Goal: Task Accomplishment & Management: Manage account settings

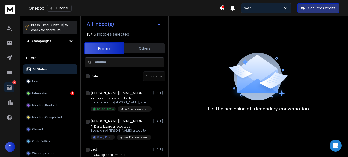
click at [259, 9] on div "we4" at bounding box center [266, 8] width 44 height 5
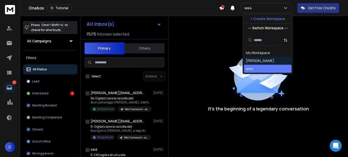
click at [250, 60] on div "[PERSON_NAME]" at bounding box center [260, 60] width 28 height 5
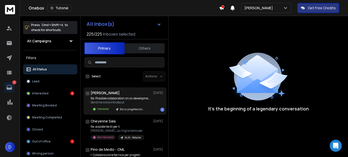
click at [160, 102] on div "Re: Possible collaboration on co-development Send me more info about Interested…" at bounding box center [128, 104] width 74 height 15
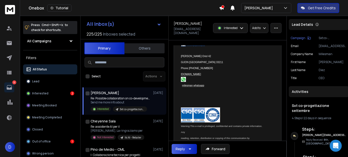
scroll to position [116, 0]
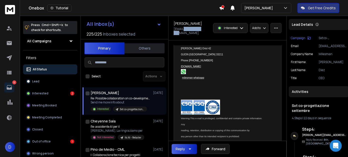
drag, startPoint x: 184, startPoint y: 29, endPoint x: 204, endPoint y: 30, distance: 20.6
click at [204, 30] on div "Fernando Díez Fernando Díez fdiez@milesman.com" at bounding box center [192, 28] width 36 height 14
copy p "milesman.com"
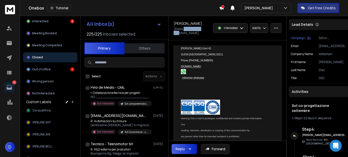
scroll to position [77, 0]
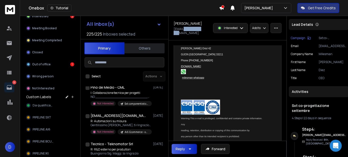
click at [48, 102] on button "Da qualificare" at bounding box center [50, 106] width 54 height 10
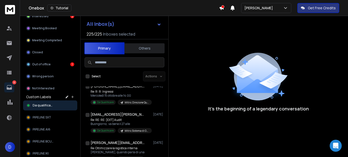
scroll to position [58, 0]
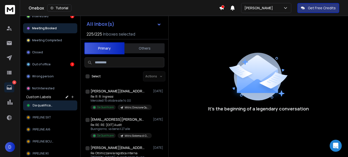
click at [54, 30] on div "Meeting Booked" at bounding box center [41, 28] width 31 height 5
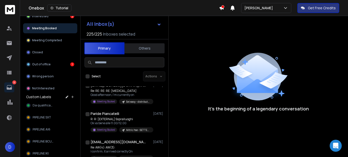
scroll to position [59, 0]
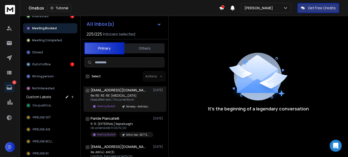
click at [137, 99] on p "Good afternoon, I’m currently on" at bounding box center [121, 100] width 60 height 4
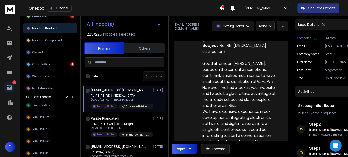
scroll to position [541, 0]
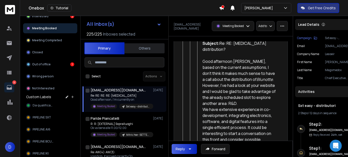
drag, startPoint x: 202, startPoint y: 85, endPoint x: 257, endPoint y: 139, distance: 77.1
copy div "We have extensive experience in co-development, integrating electronics, softwa…"
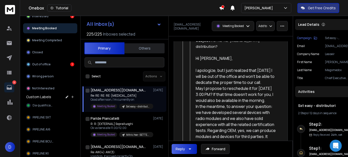
scroll to position [268, 0]
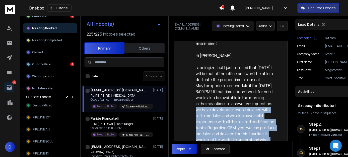
drag, startPoint x: 196, startPoint y: 92, endPoint x: 266, endPoint y: 128, distance: 78.5
click at [266, 128] on div "In the meantime, to answer your question: we have developed several devices wit…" at bounding box center [236, 131] width 81 height 60
copy div "we have developed several devices with radio modules and we also have solid exp…"
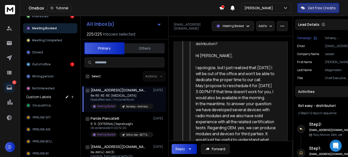
click at [266, 120] on div "In the meantime, to answer your question: we have developed several devices wit…" at bounding box center [236, 131] width 81 height 60
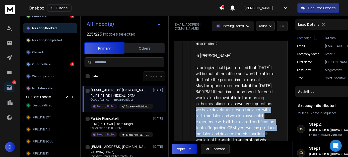
drag, startPoint x: 264, startPoint y: 117, endPoint x: 196, endPoint y: 93, distance: 72.5
click at [196, 101] on div "In the meantime, to answer your question: we have developed several devices wit…" at bounding box center [236, 131] width 81 height 60
copy div "we have developed several devices with radio modules and we also have solid exp…"
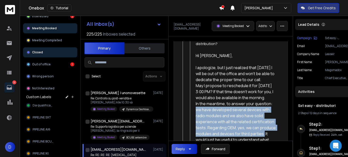
scroll to position [61, 0]
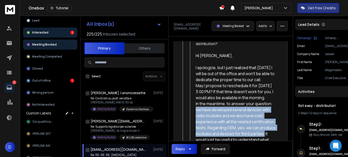
click at [54, 28] on button "Interested 2" at bounding box center [50, 33] width 54 height 10
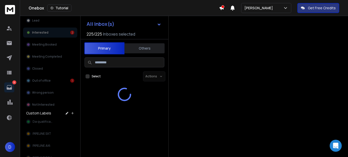
scroll to position [0, 0]
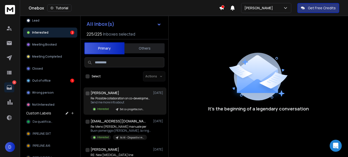
click at [140, 101] on p "Send me more info about" at bounding box center [121, 103] width 60 height 4
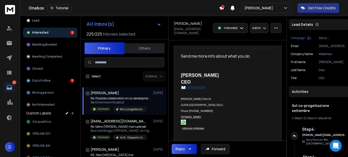
scroll to position [64, 0]
click at [191, 150] on icon "button" at bounding box center [190, 149] width 6 height 6
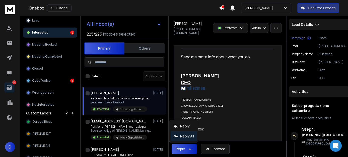
click at [192, 136] on p "Reply All" at bounding box center [187, 136] width 14 height 5
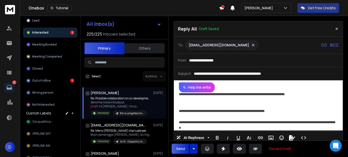
scroll to position [35, 0]
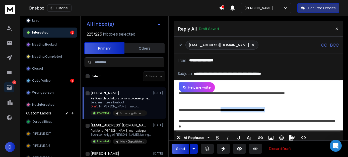
drag, startPoint x: 232, startPoint y: 110, endPoint x: 290, endPoint y: 108, distance: 57.7
click at [290, 108] on div "**********" at bounding box center [257, 110] width 157 height 6
click at [293, 111] on div "**********" at bounding box center [257, 110] width 157 height 6
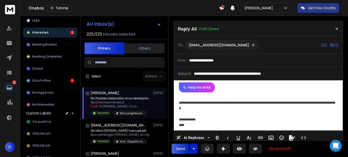
scroll to position [56, 0]
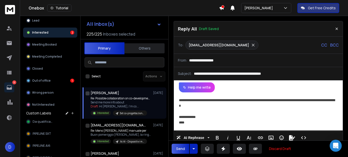
click at [183, 151] on button "Send" at bounding box center [181, 149] width 18 height 10
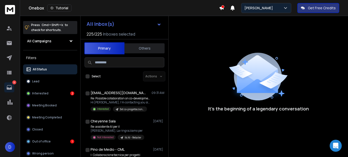
click at [263, 9] on p "[PERSON_NAME]" at bounding box center [259, 8] width 31 height 5
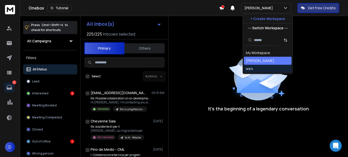
click at [258, 70] on div "we4" at bounding box center [268, 69] width 48 height 8
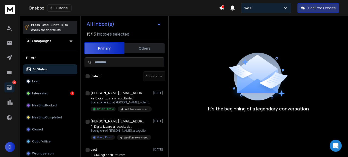
click at [256, 8] on div "we4" at bounding box center [266, 8] width 44 height 5
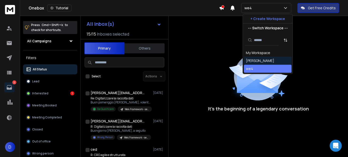
click at [258, 60] on div "[PERSON_NAME]" at bounding box center [260, 60] width 28 height 5
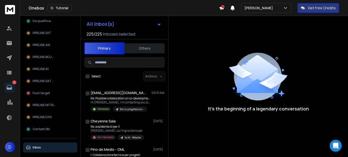
scroll to position [157, 0]
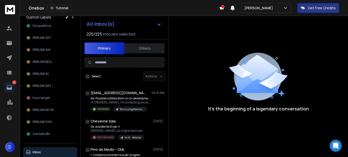
click at [51, 120] on span "PIPELINE DYN" at bounding box center [42, 122] width 19 height 4
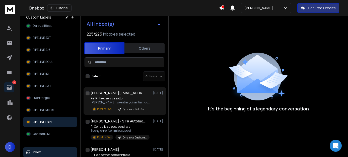
click at [143, 101] on p "[PERSON_NAME], volentieri, ci sentiamo quando" at bounding box center [121, 103] width 60 height 4
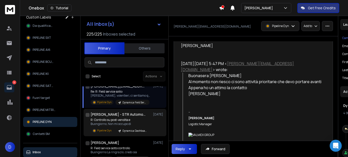
scroll to position [8, 0]
click at [135, 121] on p "Buongiorno, Non mi occupo di" at bounding box center [120, 123] width 59 height 4
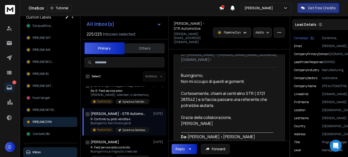
scroll to position [49, 0]
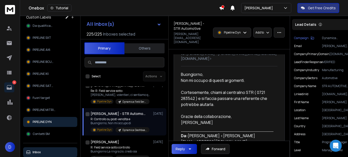
click at [275, 33] on button "button" at bounding box center [279, 33] width 11 height 10
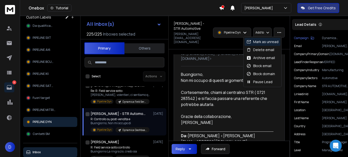
click at [267, 42] on div "Mark as unread" at bounding box center [263, 41] width 32 height 5
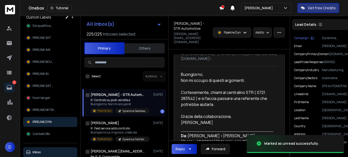
scroll to position [28, 0]
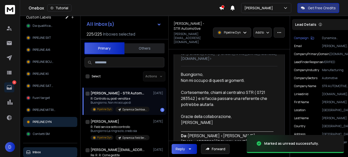
click at [136, 121] on div "[PERSON_NAME] [DATE]" at bounding box center [128, 121] width 74 height 5
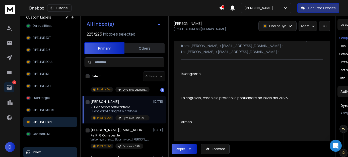
scroll to position [48, 0]
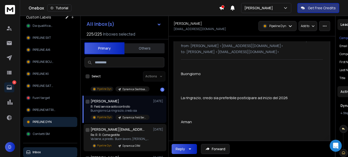
click at [145, 137] on p "Va bene, a presto. Buon lavoro, [PERSON_NAME] On" at bounding box center [121, 139] width 60 height 4
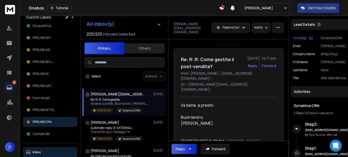
scroll to position [113, 0]
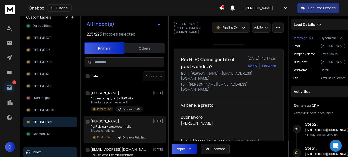
click at [139, 128] on p "Re: Field service sotto controllo" at bounding box center [120, 127] width 59 height 4
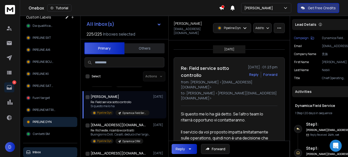
scroll to position [138, 0]
click at [139, 128] on p "Re: Richieste, ricambi e contratti" at bounding box center [121, 130] width 60 height 4
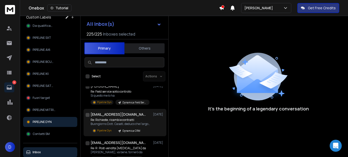
scroll to position [143, 0]
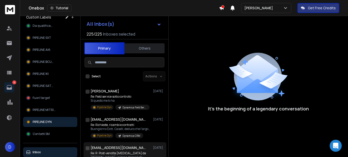
click at [138, 150] on div "bedogna_g@immergas.com 24 Sep" at bounding box center [128, 147] width 74 height 5
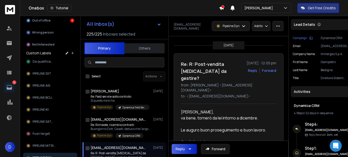
scroll to position [120, 0]
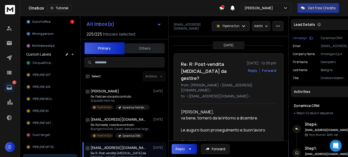
click at [51, 88] on button "PIPELINE AI6" at bounding box center [50, 87] width 54 height 10
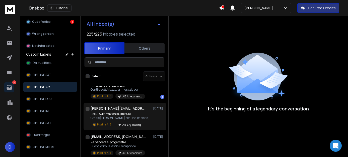
scroll to position [15, 0]
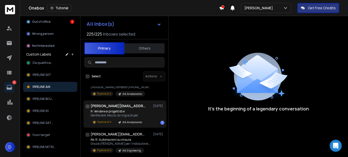
click at [148, 124] on div "R: Vendere ai progettisti e Gentile dott.Mezzo, la ringrazio per Pipeline Ai 6 …" at bounding box center [128, 117] width 74 height 15
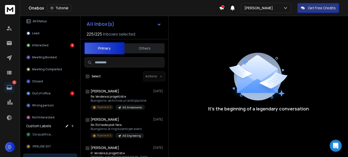
scroll to position [0, 0]
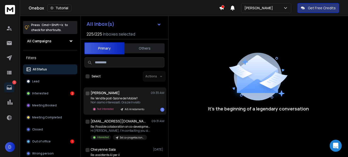
click at [155, 97] on div "Re: Vendite post-Salone del Mobile? Non siamo interessati. Grazie Inviato Not I…" at bounding box center [128, 104] width 74 height 15
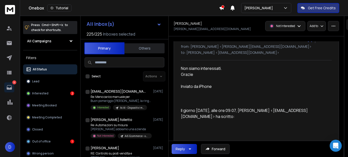
scroll to position [213, 0]
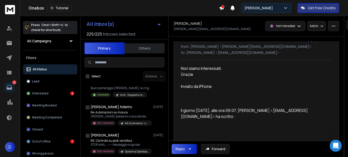
click at [264, 6] on p "[PERSON_NAME]" at bounding box center [259, 8] width 31 height 5
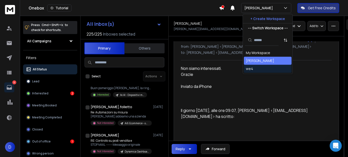
click at [253, 68] on div "we4" at bounding box center [268, 69] width 48 height 8
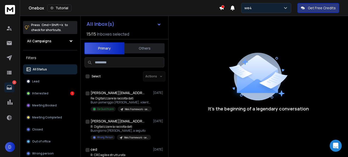
click at [247, 13] on div "Onebox Tutorial we4 Get Free Credits" at bounding box center [174, 8] width 348 height 16
click at [252, 8] on p "we4" at bounding box center [248, 8] width 9 height 5
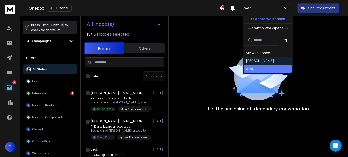
click at [249, 58] on div "[PERSON_NAME]" at bounding box center [260, 60] width 28 height 5
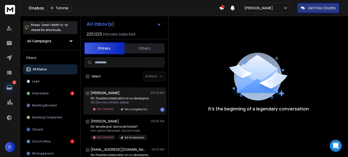
click at [135, 98] on p "RE: Possible collaboration on co-development" at bounding box center [121, 99] width 60 height 4
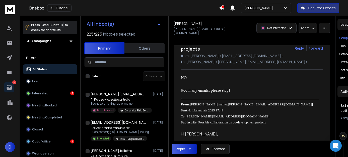
scroll to position [27, 0]
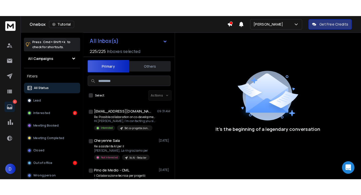
scroll to position [58, 0]
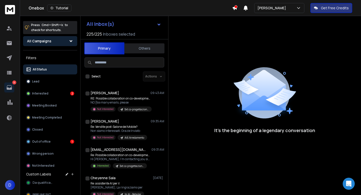
click at [50, 40] on h1 "All Campaigns" at bounding box center [39, 41] width 24 height 5
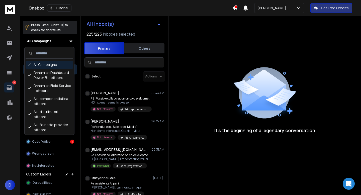
click at [50, 66] on div "All Campaigns" at bounding box center [50, 65] width 48 height 8
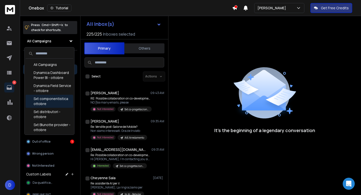
click at [51, 104] on div "Sxt componentistica ottobre" at bounding box center [50, 101] width 48 height 13
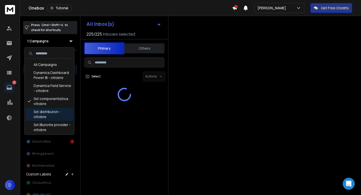
click at [54, 115] on div "Sxt distributori - ottobre" at bounding box center [50, 114] width 48 height 13
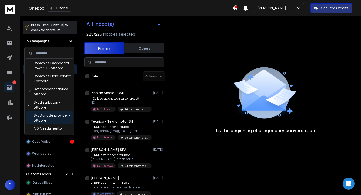
click at [54, 117] on div "Sxt Blunotte provider - ottobre" at bounding box center [50, 117] width 48 height 13
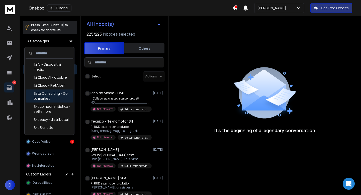
scroll to position [127, 0]
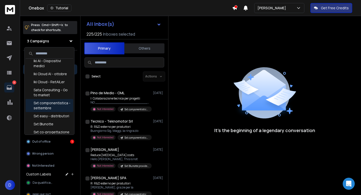
click at [55, 107] on div "Sxt componentistica - settembre" at bounding box center [50, 105] width 48 height 13
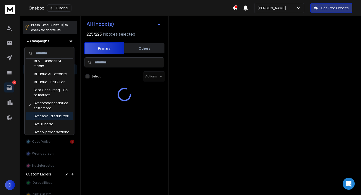
click at [53, 115] on div "Sxt easy - distributori" at bounding box center [50, 116] width 48 height 8
click at [53, 125] on div "Sxt Blunotte" at bounding box center [50, 124] width 48 height 8
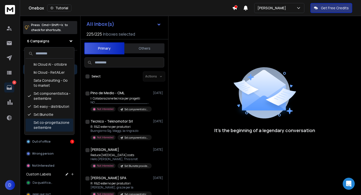
click at [53, 123] on div "Sxt co-progettazione settembre" at bounding box center [50, 125] width 48 height 13
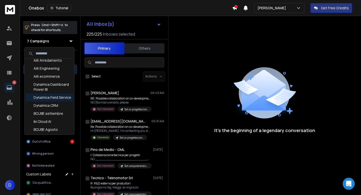
scroll to position [274, 0]
click at [214, 114] on div "It’s the beginning of a legendary conversation" at bounding box center [265, 99] width 193 height 166
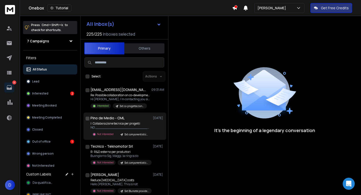
scroll to position [43, 0]
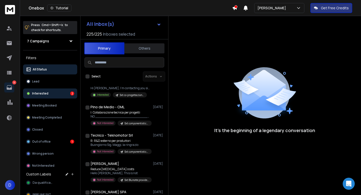
click at [65, 92] on button "Interested 2" at bounding box center [50, 94] width 54 height 10
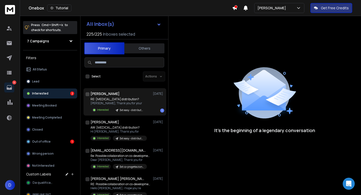
scroll to position [395, 0]
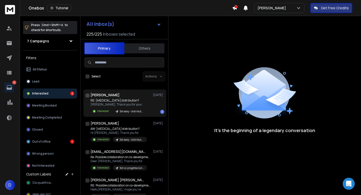
click at [151, 107] on div "RE: CPAP distribution? Luca, Thank you for your Interested Sxt easy - distribut…" at bounding box center [128, 106] width 74 height 15
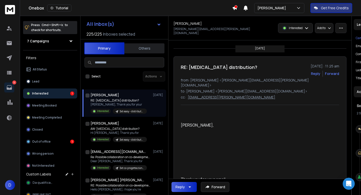
scroll to position [44, 0]
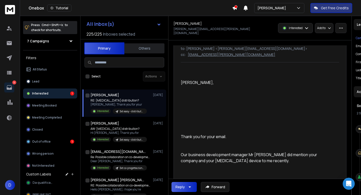
click at [336, 29] on button "button" at bounding box center [341, 28] width 11 height 10
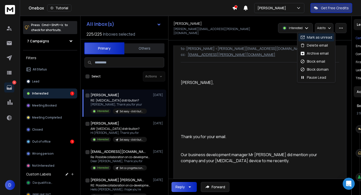
click at [312, 37] on div "Mark as unread" at bounding box center [316, 37] width 32 height 5
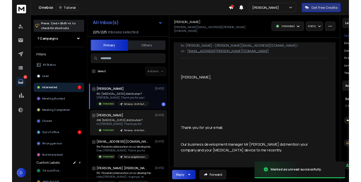
scroll to position [404, 0]
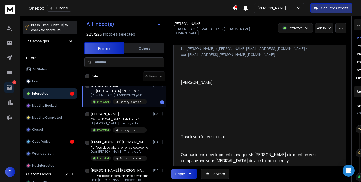
click at [54, 46] on div "Press Cmd + Shift + k to check for shortcuts. 7 Campaigns 7 Campaigns Filters F…" at bounding box center [50, 107] width 60 height 182
click at [57, 43] on button "7 Campaigns" at bounding box center [50, 41] width 54 height 10
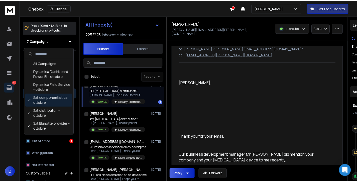
scroll to position [0, 0]
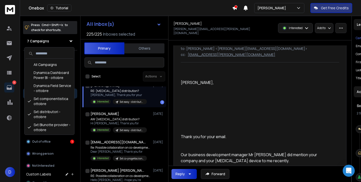
click at [73, 19] on div "Press Cmd + Shift + k to check for shortcuts. 7 Campaigns 7 Campaigns Filters F…" at bounding box center [50, 107] width 60 height 182
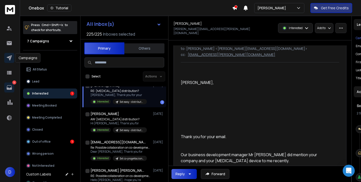
click at [9, 59] on icon at bounding box center [9, 57] width 5 height 5
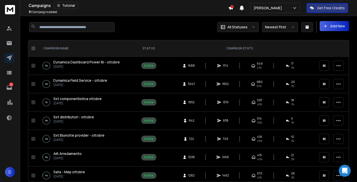
scroll to position [10, 0]
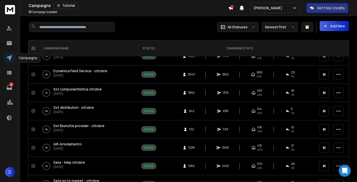
click at [86, 111] on p "6 days ago" at bounding box center [73, 112] width 41 height 4
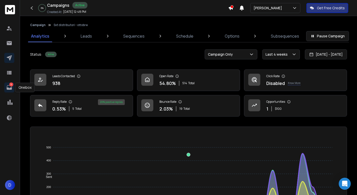
click at [7, 86] on icon at bounding box center [9, 88] width 6 height 6
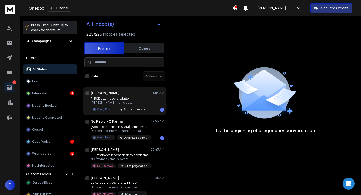
click at [129, 97] on p "R: R&D esterno per produttori" at bounding box center [121, 99] width 60 height 4
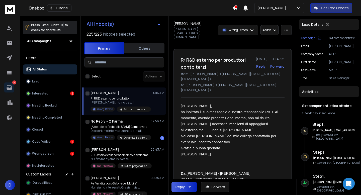
scroll to position [13, 0]
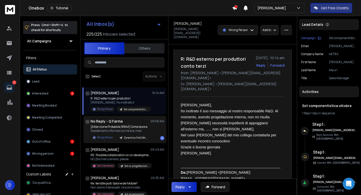
click at [115, 125] on p "[Attenzione Probabile SPAM] Come lavora" at bounding box center [121, 127] width 60 height 4
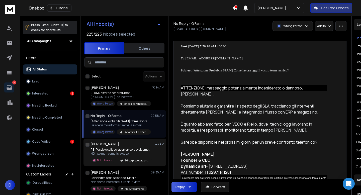
scroll to position [11, 0]
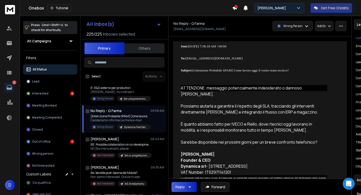
click at [286, 8] on div "[PERSON_NAME]" at bounding box center [280, 8] width 44 height 5
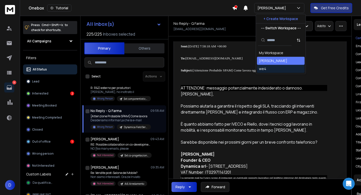
click at [279, 67] on div "we4" at bounding box center [281, 69] width 48 height 8
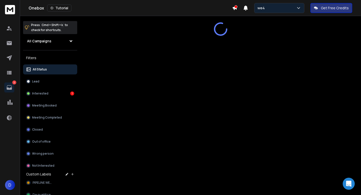
click at [280, 10] on div "we4" at bounding box center [280, 8] width 44 height 5
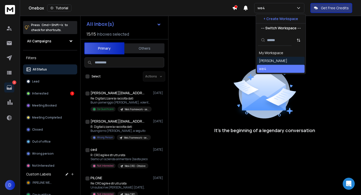
click at [272, 61] on div "[PERSON_NAME]" at bounding box center [273, 60] width 28 height 5
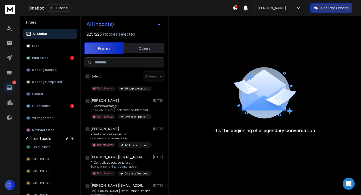
scroll to position [37, 0]
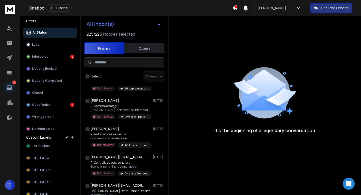
click at [48, 146] on span "Da qualificare" at bounding box center [43, 146] width 21 height 4
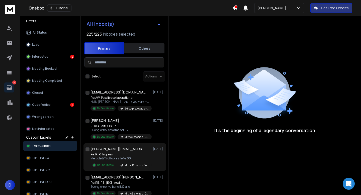
scroll to position [1, 0]
click at [142, 156] on p "Mercoledì 15 ottobre alle 14:00" at bounding box center [121, 158] width 60 height 4
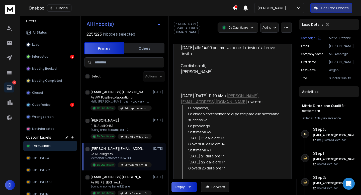
scroll to position [0, 0]
